Goal: Communication & Community: Answer question/provide support

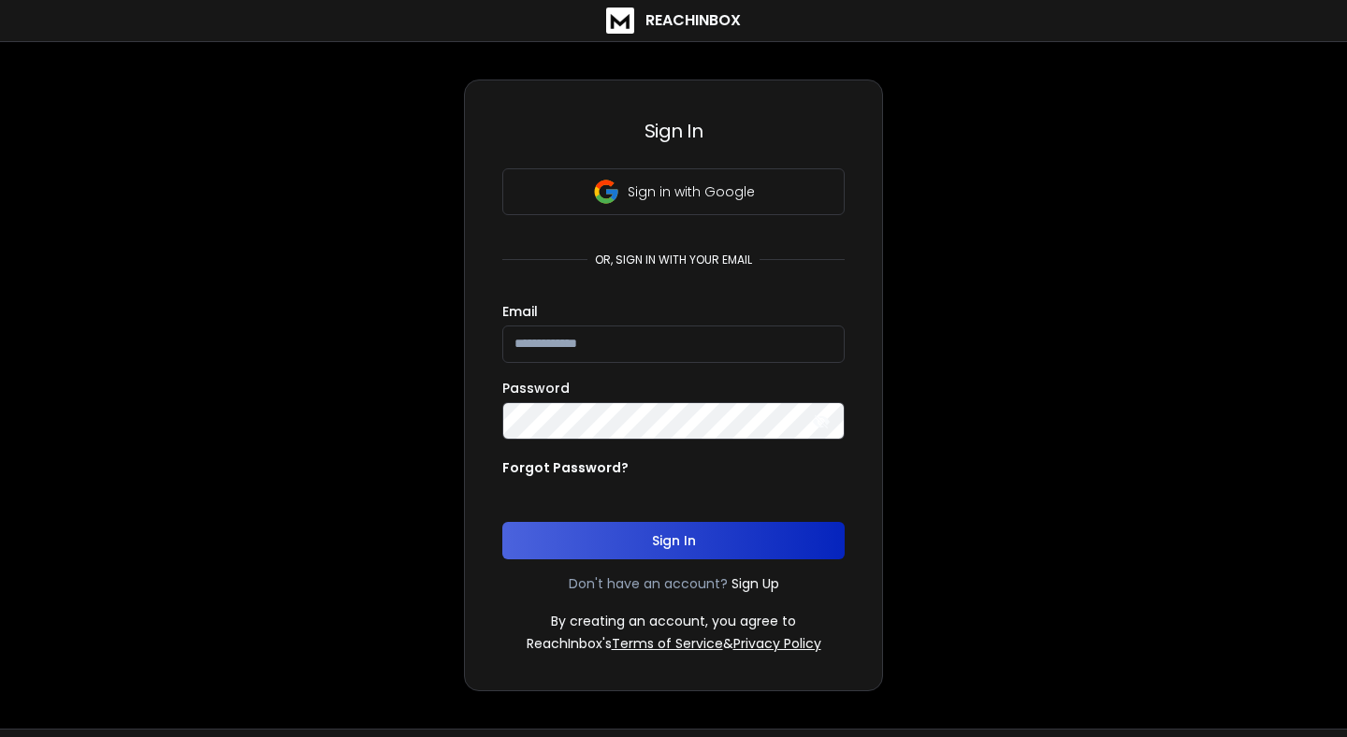
click at [658, 348] on input "email" at bounding box center [673, 344] width 342 height 37
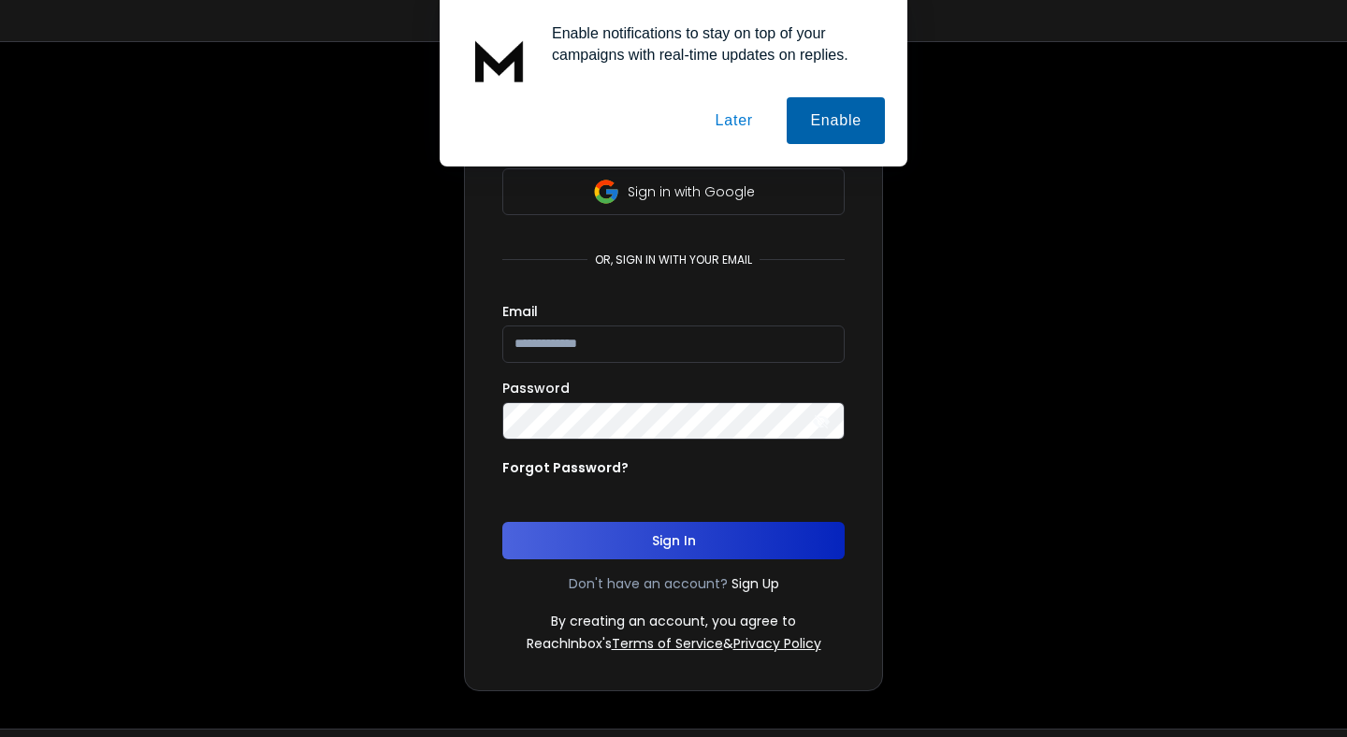
click at [829, 129] on button "Enable" at bounding box center [836, 120] width 98 height 47
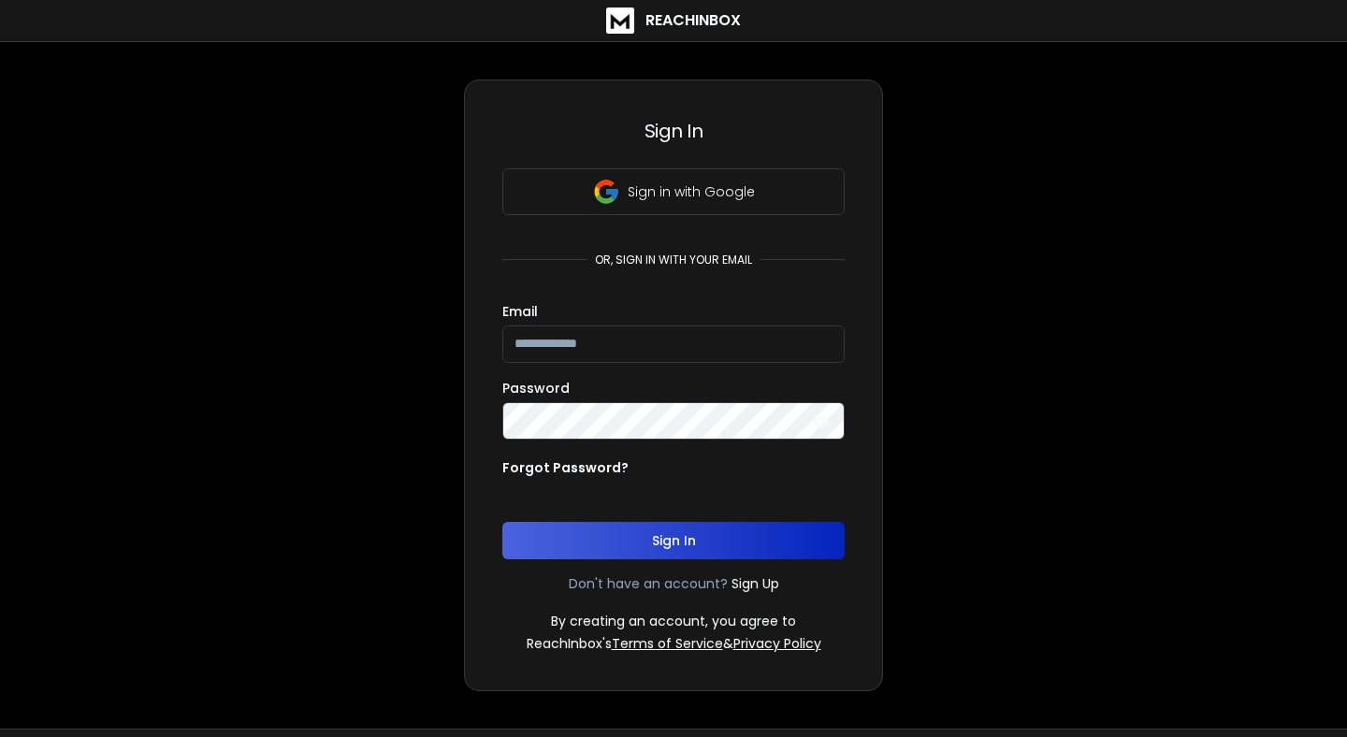
click at [639, 349] on input "email" at bounding box center [673, 344] width 342 height 37
click at [601, 340] on input "email" at bounding box center [673, 344] width 342 height 37
click at [593, 339] on input "*******" at bounding box center [673, 344] width 342 height 37
click at [580, 342] on input "*******" at bounding box center [673, 344] width 342 height 37
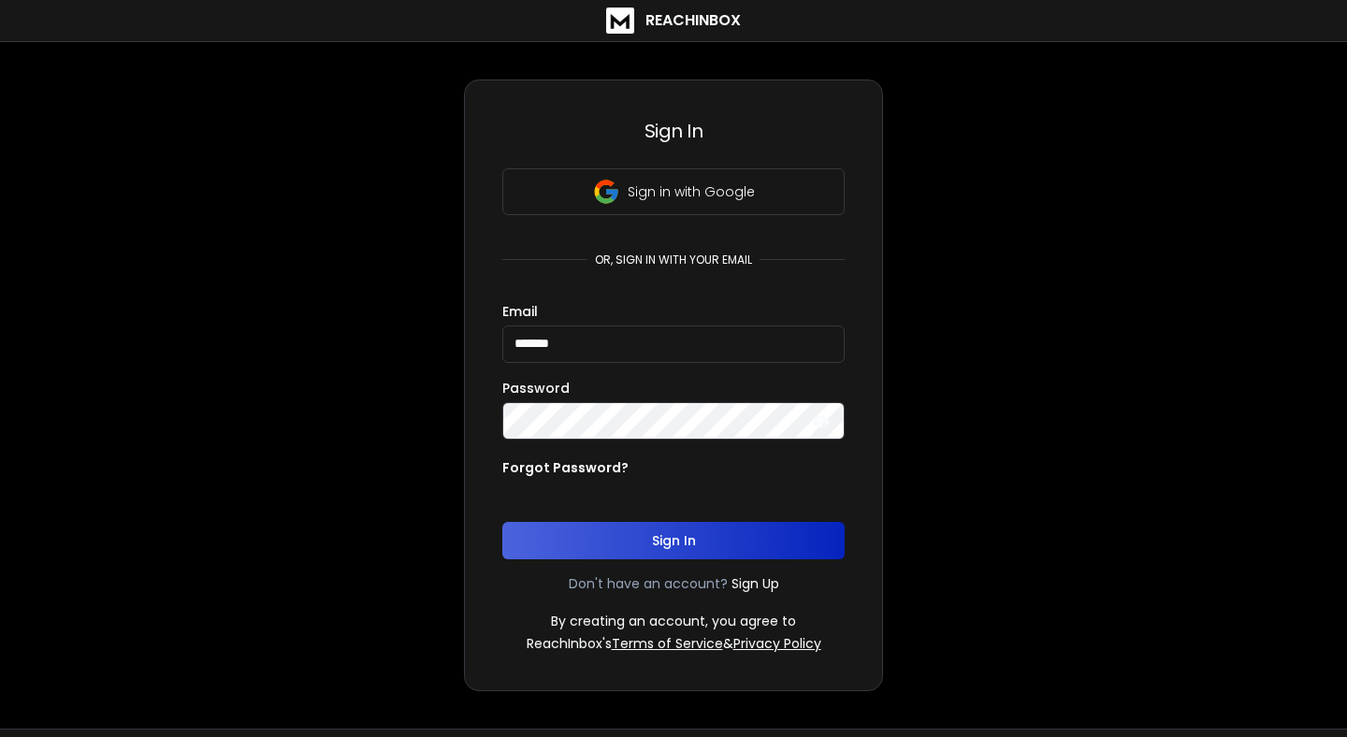
click at [580, 342] on input "*******" at bounding box center [673, 344] width 342 height 37
type input "**********"
click at [575, 447] on form "**********" at bounding box center [673, 432] width 342 height 255
click at [830, 428] on div at bounding box center [827, 422] width 28 height 17
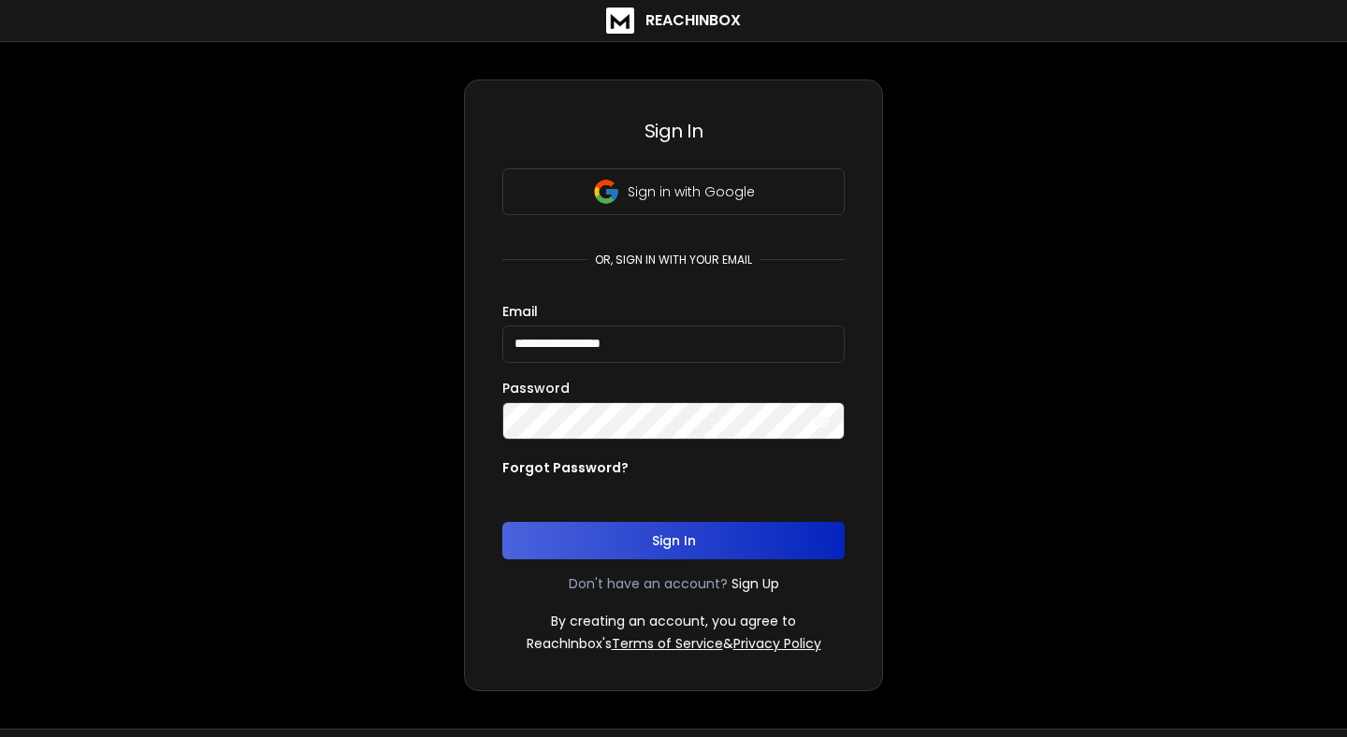
click at [502, 522] on button "Sign In" at bounding box center [673, 540] width 342 height 37
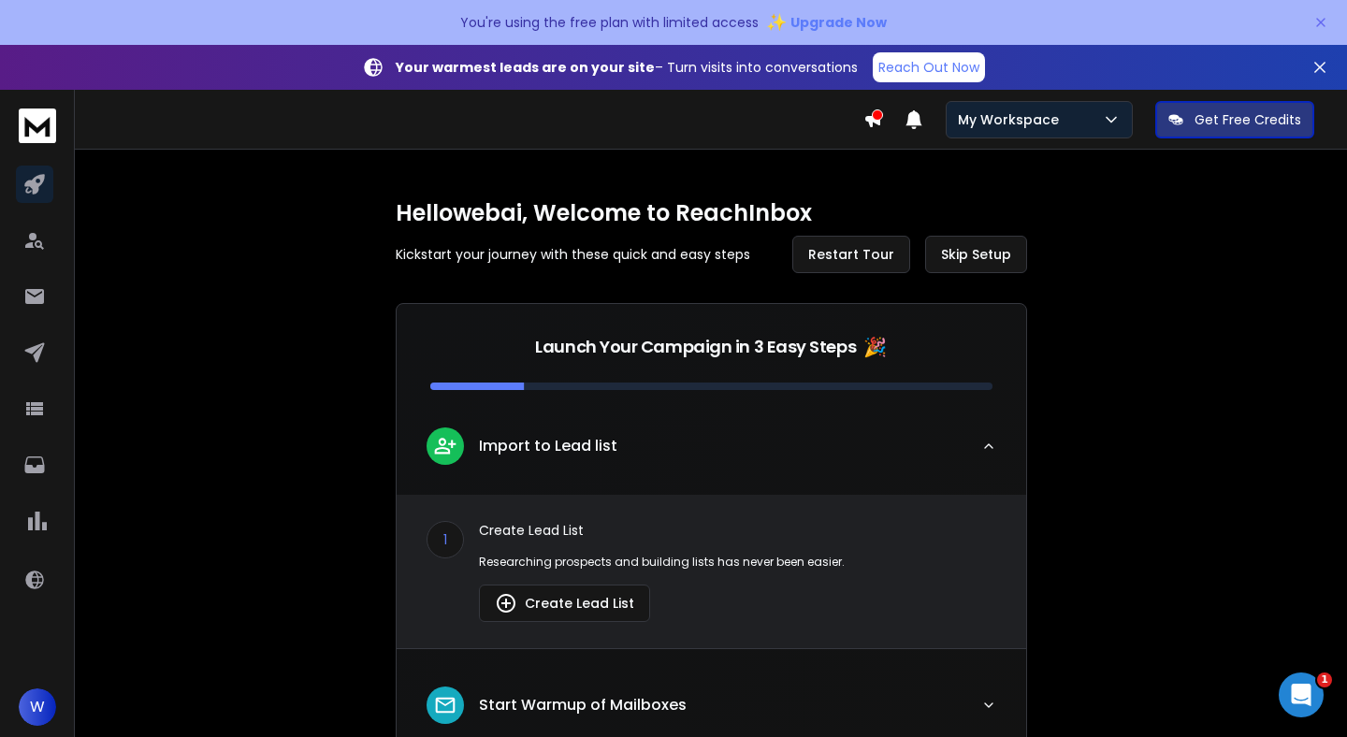
click at [1069, 118] on div "My Workspace" at bounding box center [1039, 119] width 163 height 19
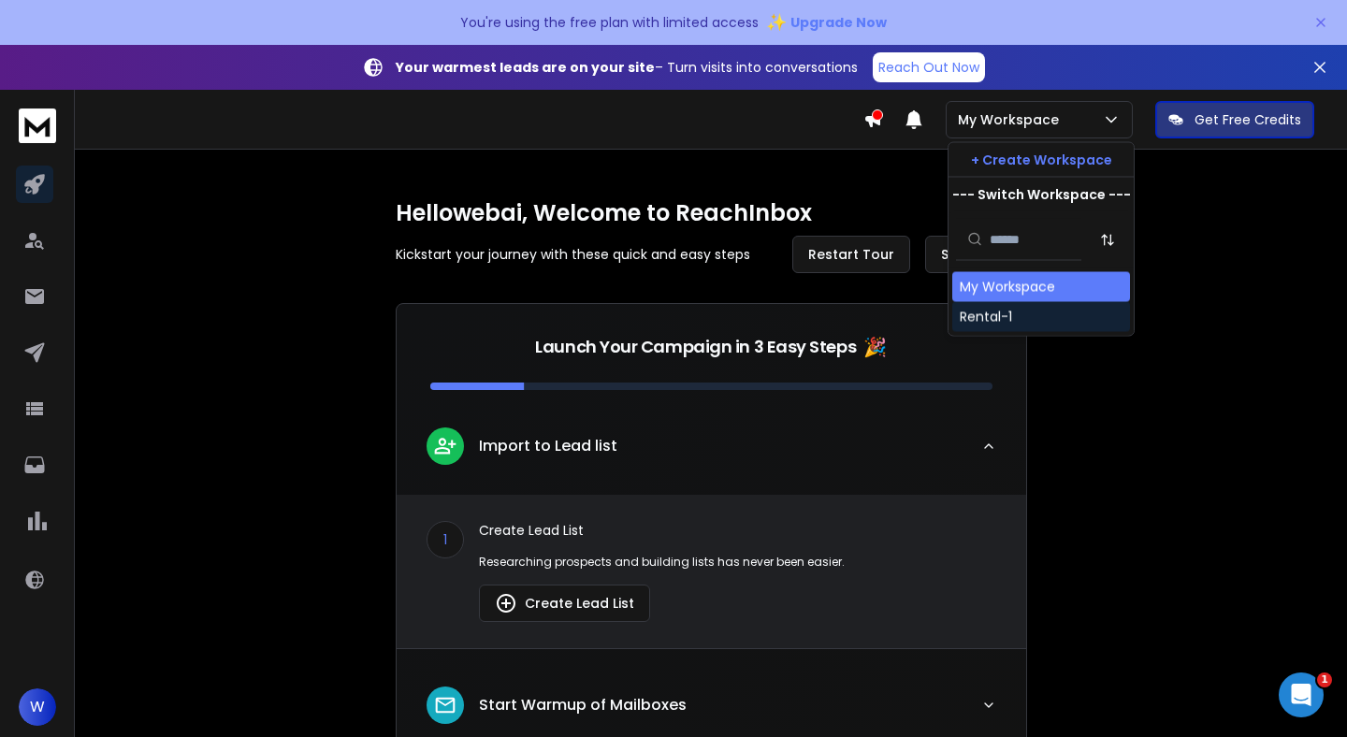
click at [1006, 317] on div "Rental-1" at bounding box center [986, 317] width 52 height 19
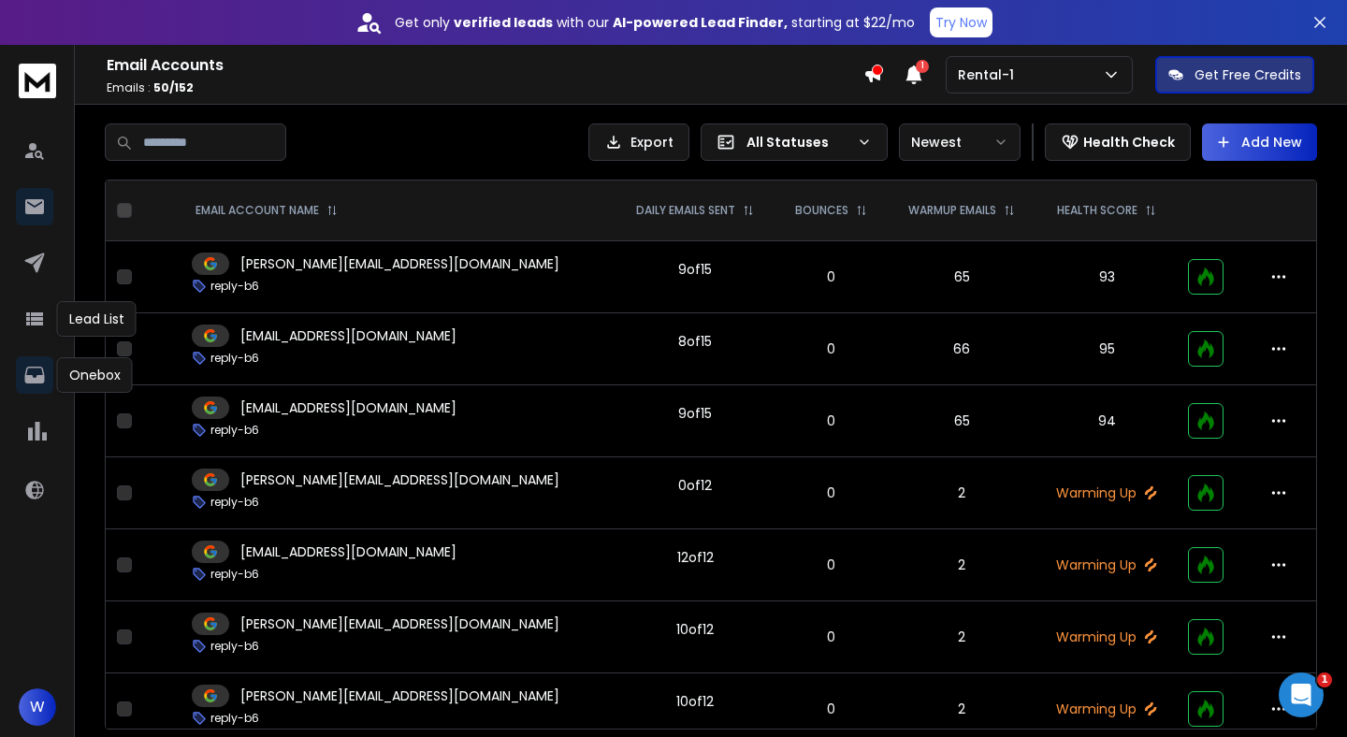
click at [36, 390] on link at bounding box center [34, 375] width 37 height 37
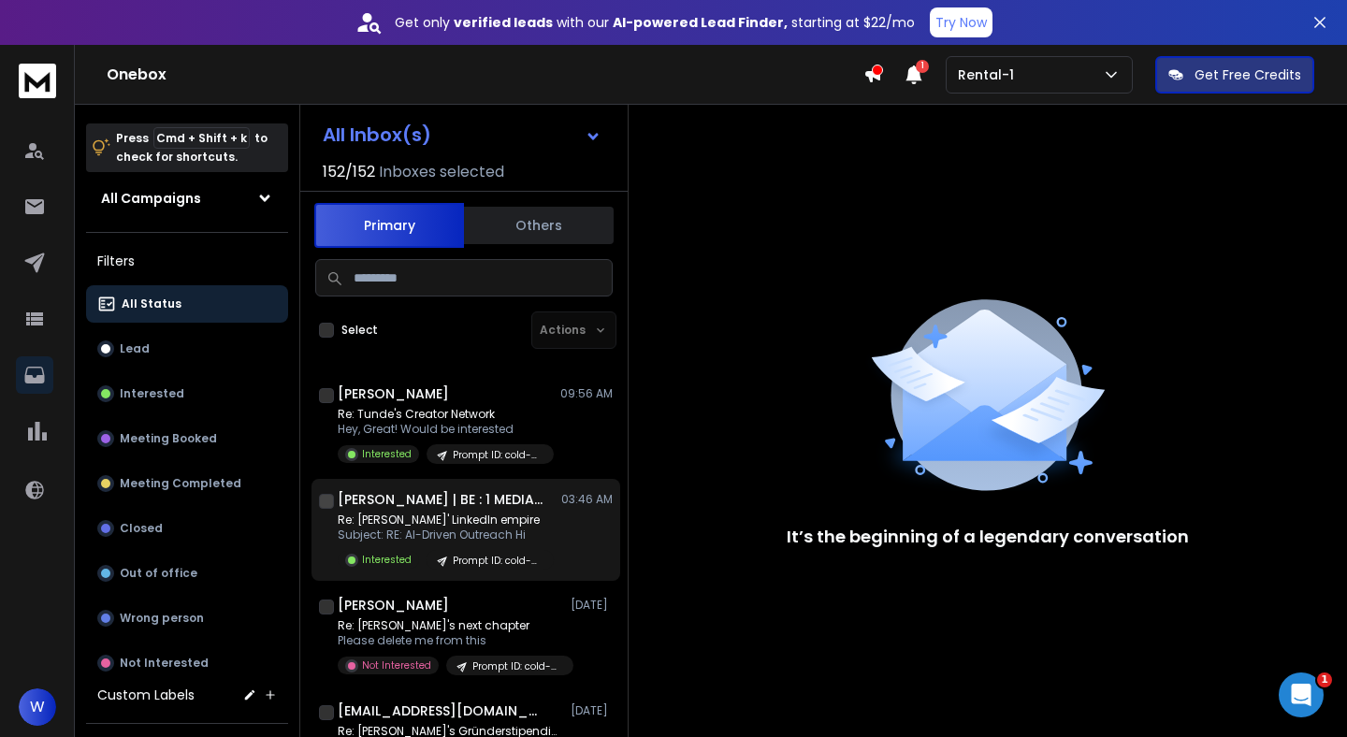
scroll to position [76, 0]
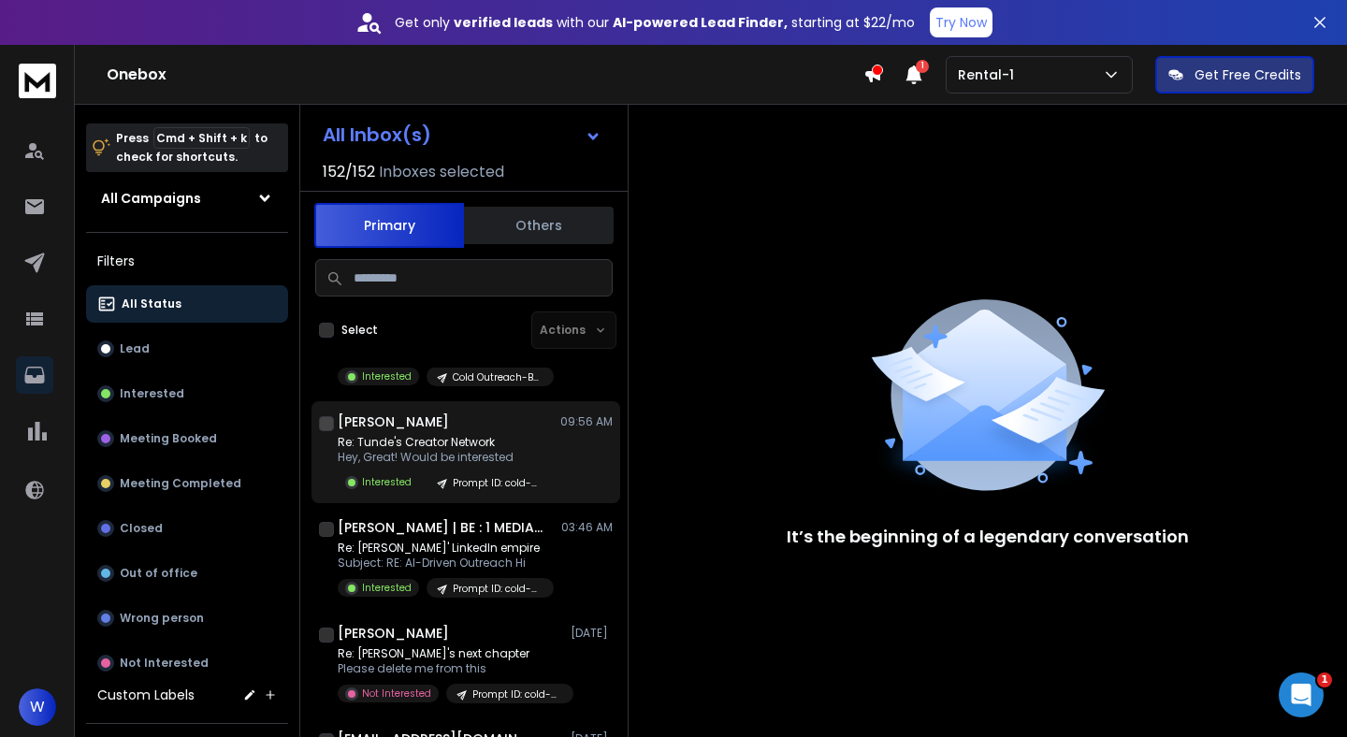
click at [468, 428] on div "Annie Cave 09:56 AM" at bounding box center [475, 422] width 275 height 19
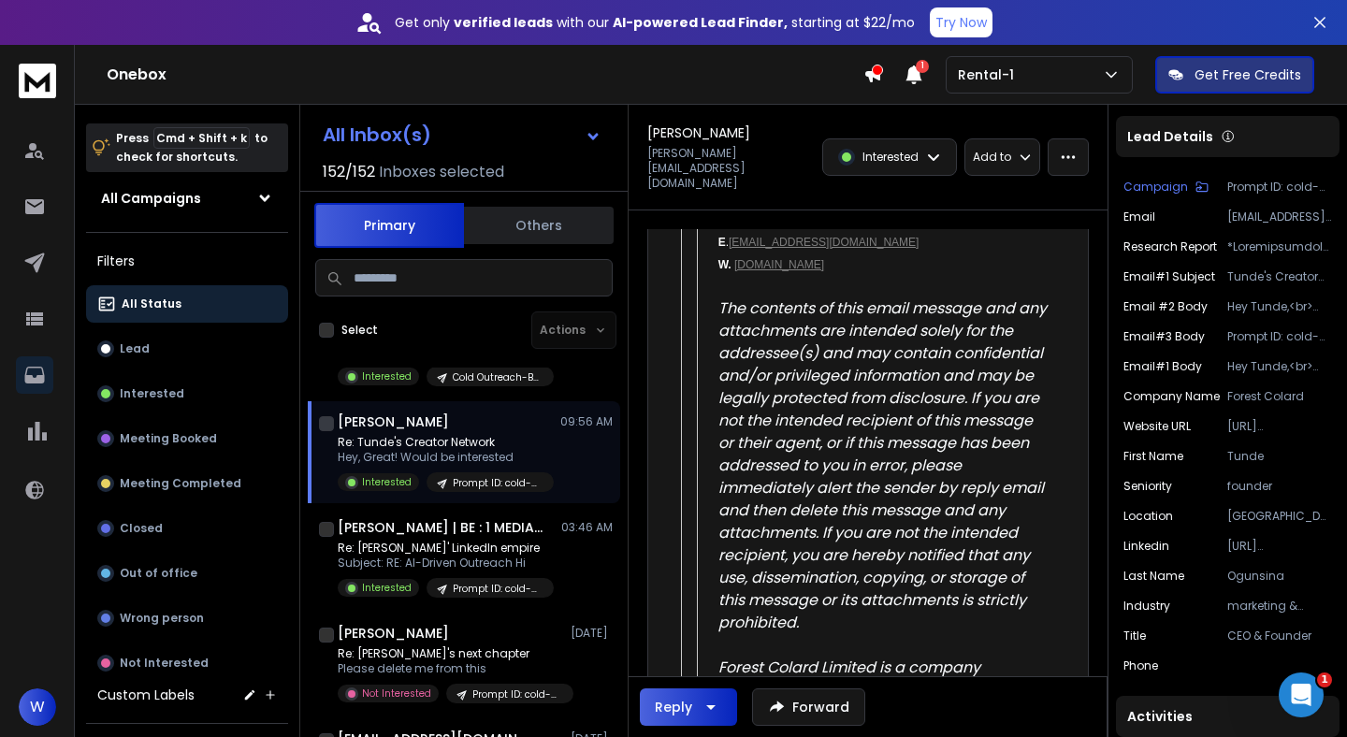
scroll to position [836, 0]
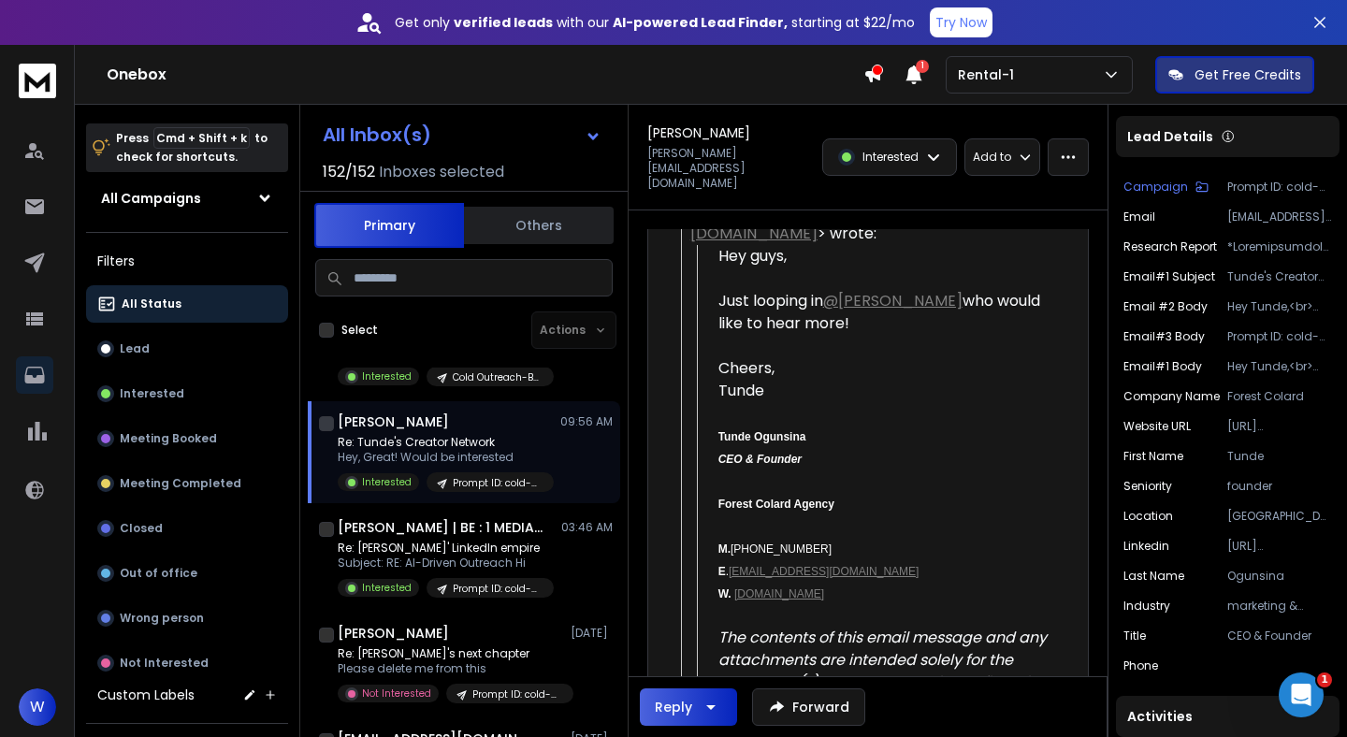
drag, startPoint x: 832, startPoint y: 532, endPoint x: 735, endPoint y: 532, distance: 96.4
click at [735, 582] on div "W. forestcolard.com" at bounding box center [883, 593] width 328 height 22
copy link "forestcolard.com"
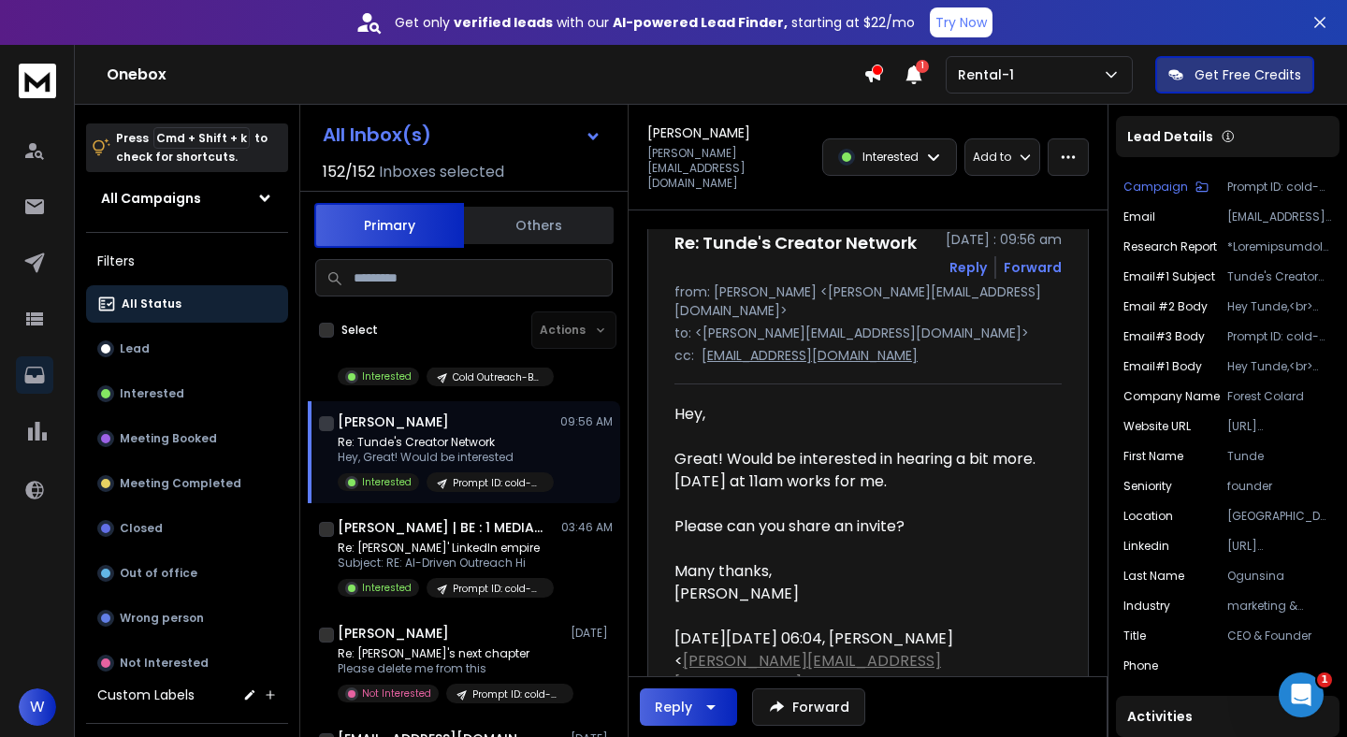
scroll to position [72, 0]
drag, startPoint x: 799, startPoint y: 268, endPoint x: 960, endPoint y: 265, distance: 161.0
click at [960, 282] on p "from: Annie Cave <annie@forestcolard.com>" at bounding box center [868, 300] width 387 height 37
copy p "annie@forestcolard.com"
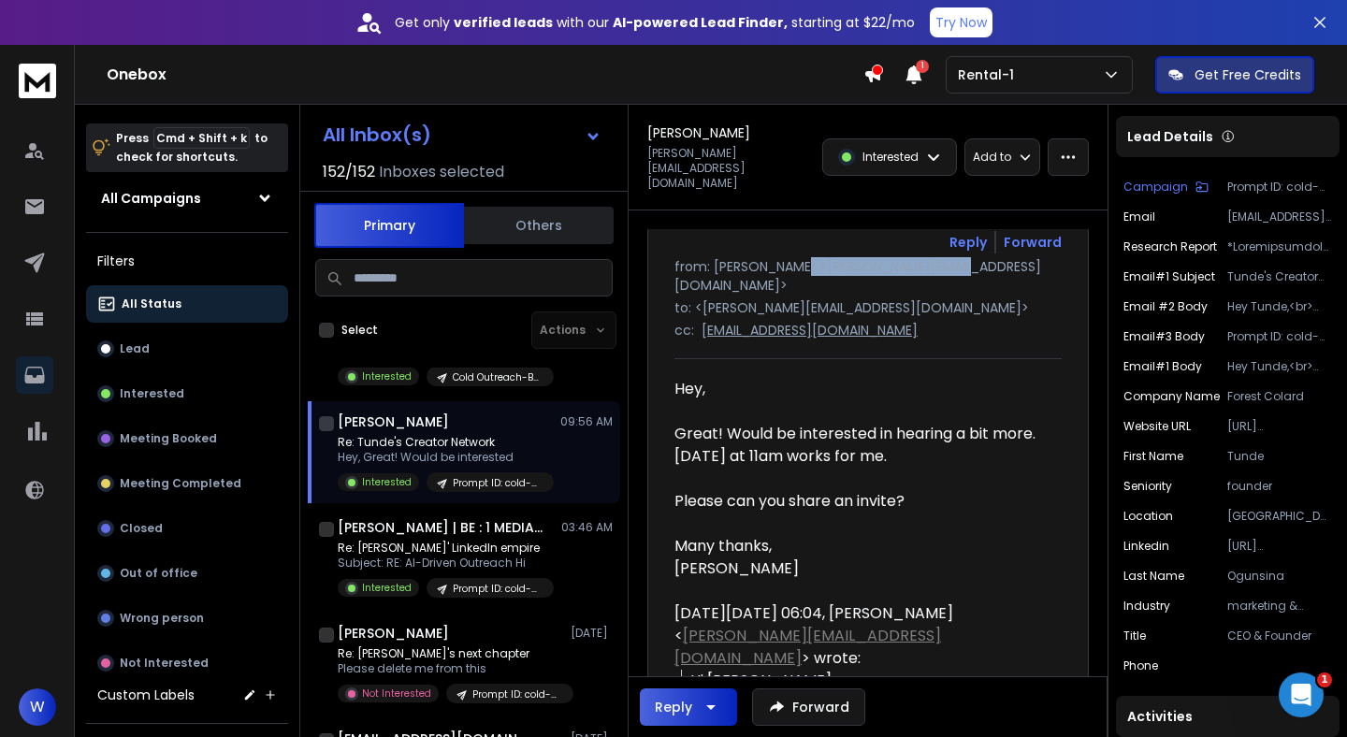
scroll to position [124, 0]
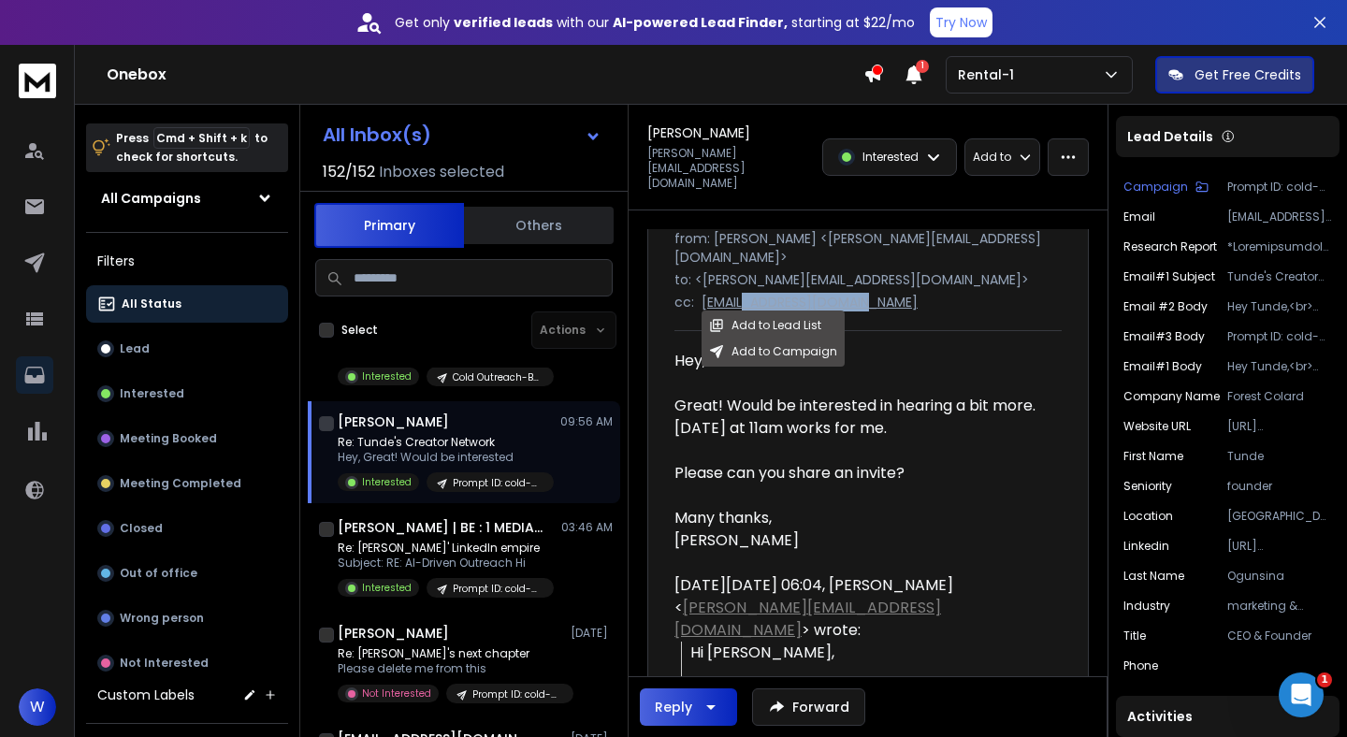
drag, startPoint x: 900, startPoint y: 265, endPoint x: 753, endPoint y: 258, distance: 147.1
click at [753, 293] on div "cc: tunde@forestcolard.com Add to Lead List Add to Campaign" at bounding box center [868, 302] width 387 height 19
copy p "forestcolard.com"
click at [898, 293] on div "cc: tunde@forestcolard.com" at bounding box center [868, 302] width 387 height 19
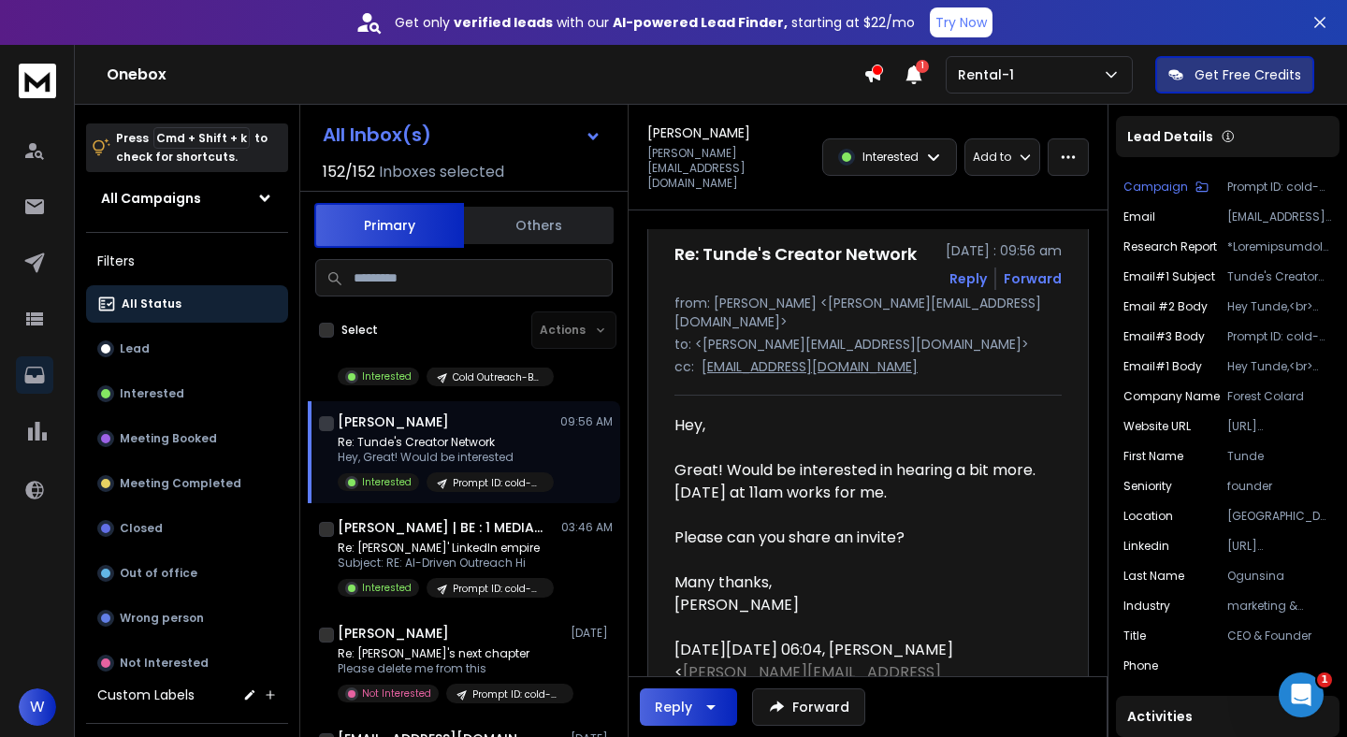
scroll to position [54, 0]
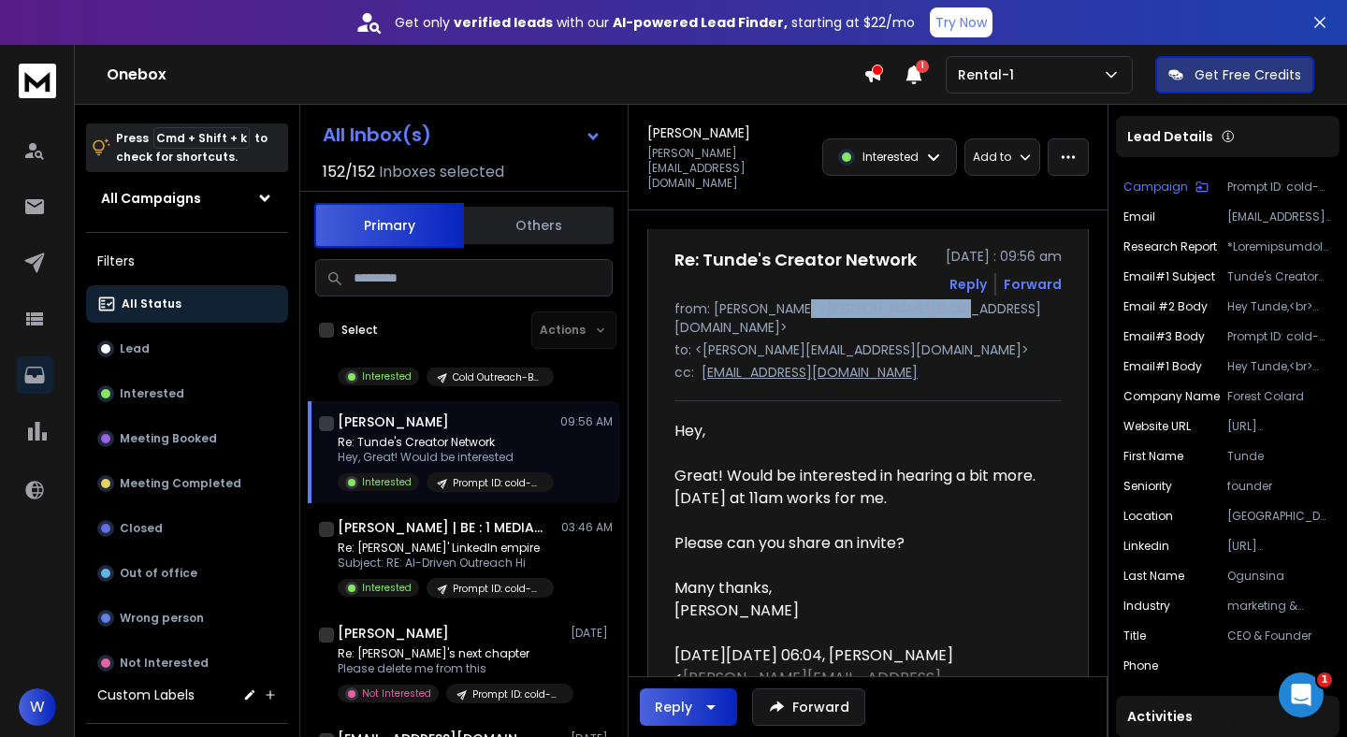
drag, startPoint x: 962, startPoint y: 281, endPoint x: 800, endPoint y: 284, distance: 161.9
click at [800, 299] on p "from: Annie Cave <annie@forestcolard.com>" at bounding box center [868, 317] width 387 height 37
copy p "annie@forestcolard.com"
click at [700, 706] on icon "button" at bounding box center [711, 707] width 22 height 22
click at [970, 275] on button "Reply" at bounding box center [968, 284] width 37 height 19
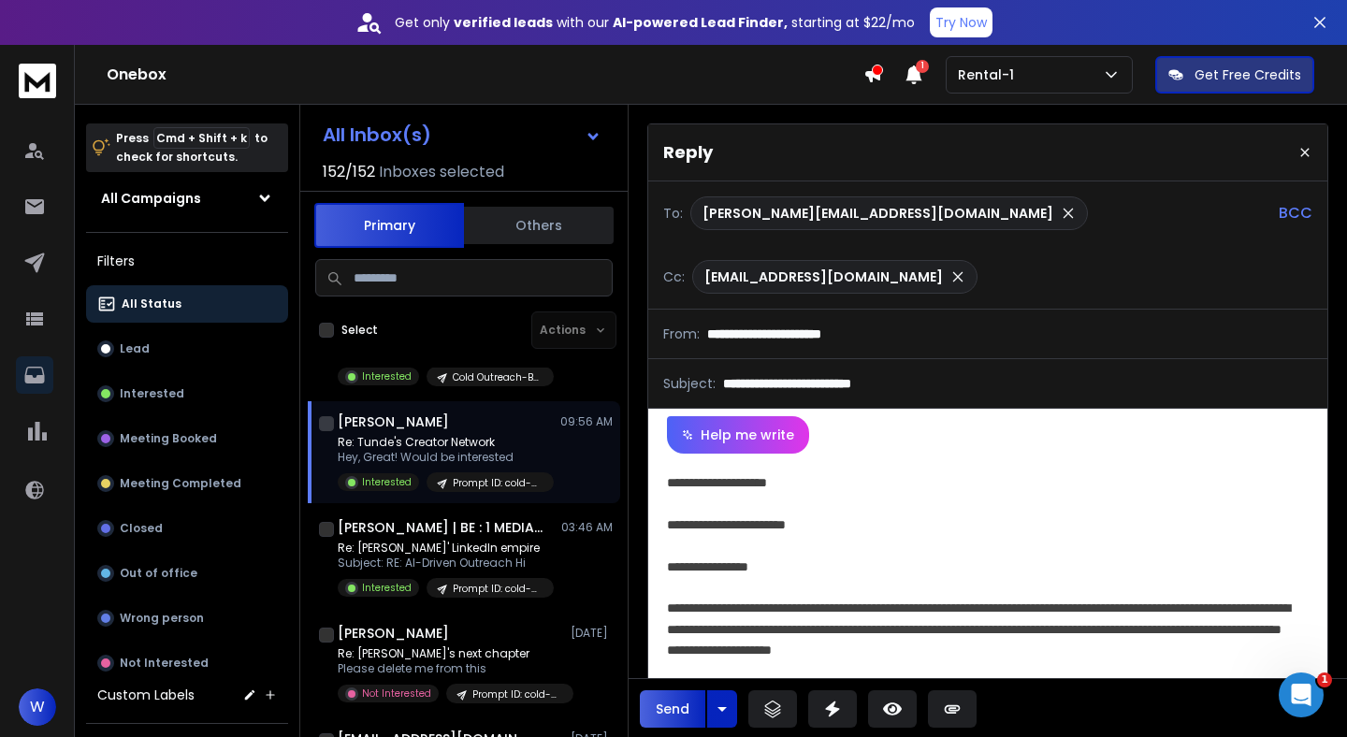
scroll to position [83, 0]
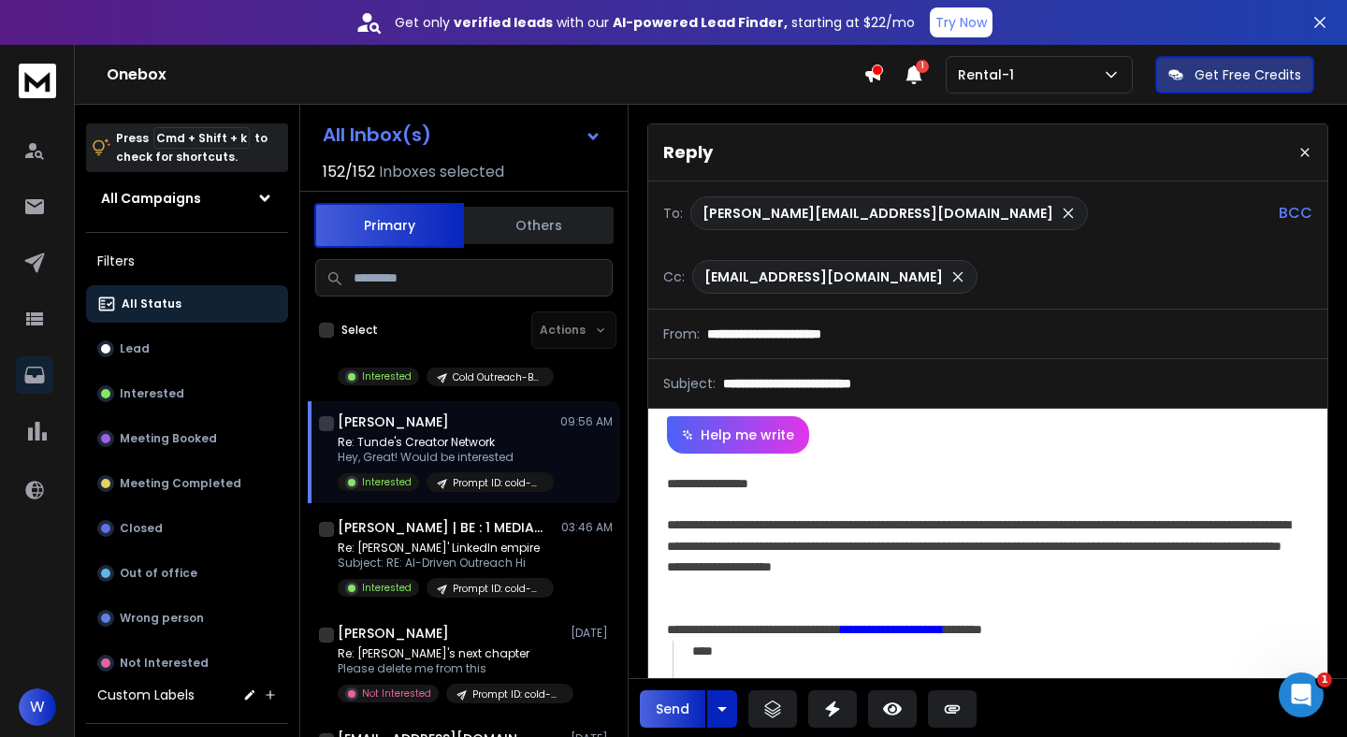
click at [663, 707] on button "Send" at bounding box center [673, 709] width 66 height 37
